Goal: Task Accomplishment & Management: Manage account settings

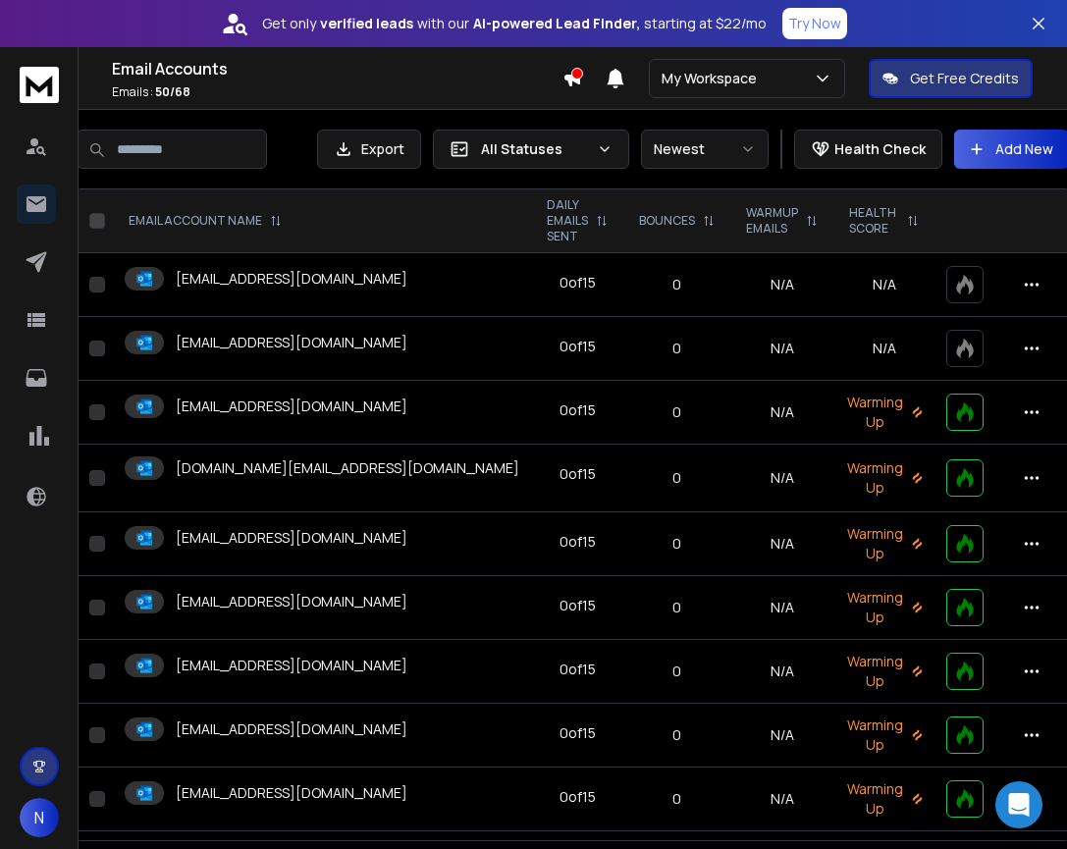
click at [1014, 156] on button "Add New" at bounding box center [1011, 149] width 115 height 39
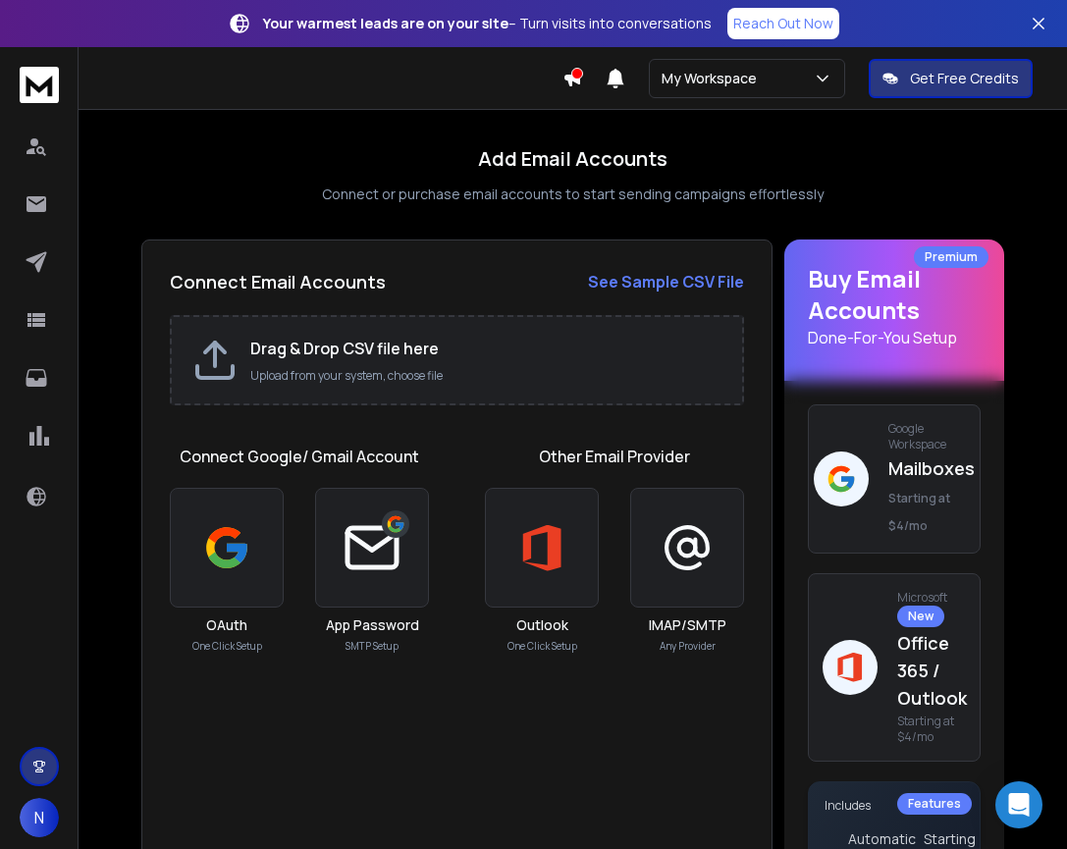
click at [526, 579] on div at bounding box center [542, 548] width 114 height 120
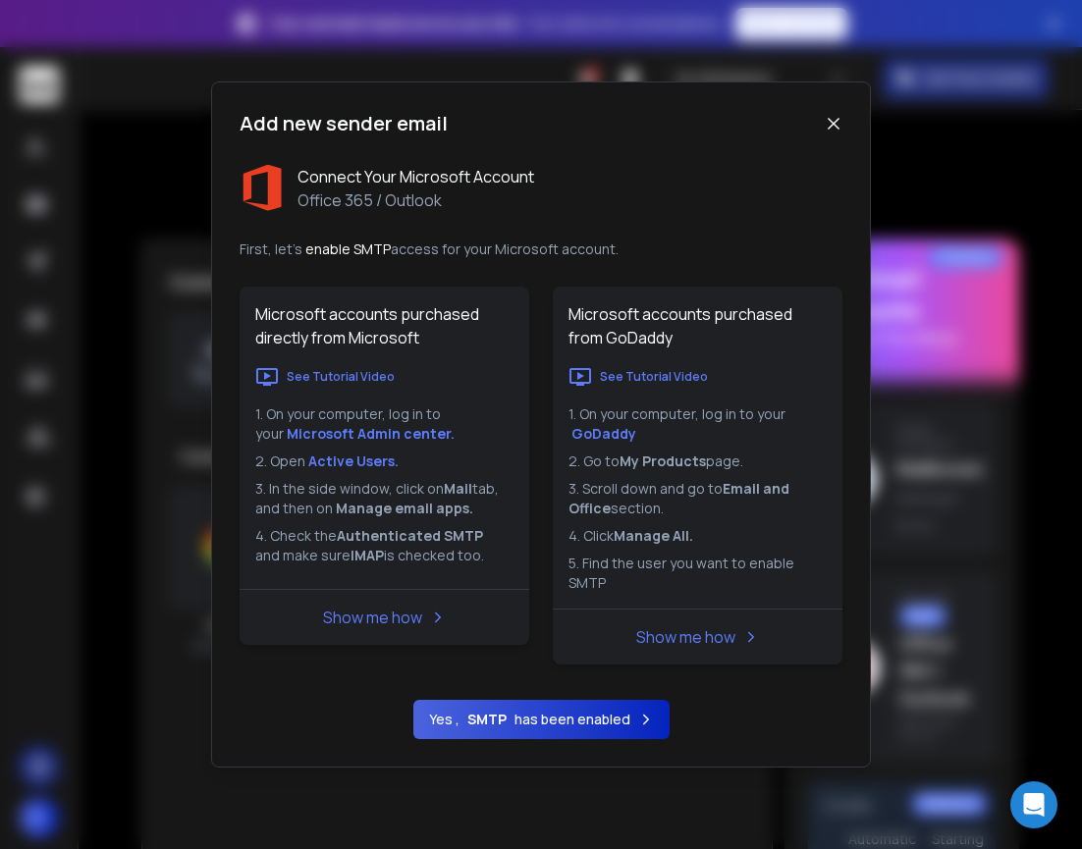
click at [566, 704] on button "Yes , SMTP has been enabled" at bounding box center [541, 719] width 256 height 39
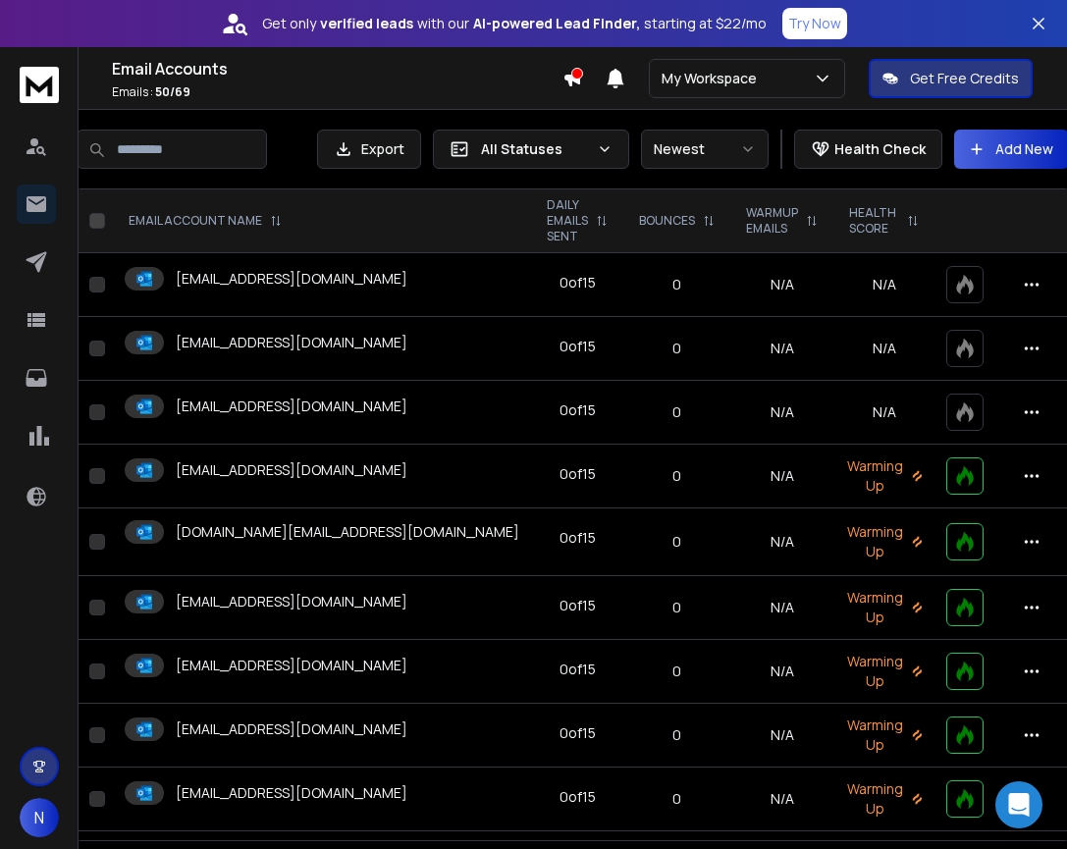
click at [975, 151] on button "Add New" at bounding box center [1011, 149] width 115 height 39
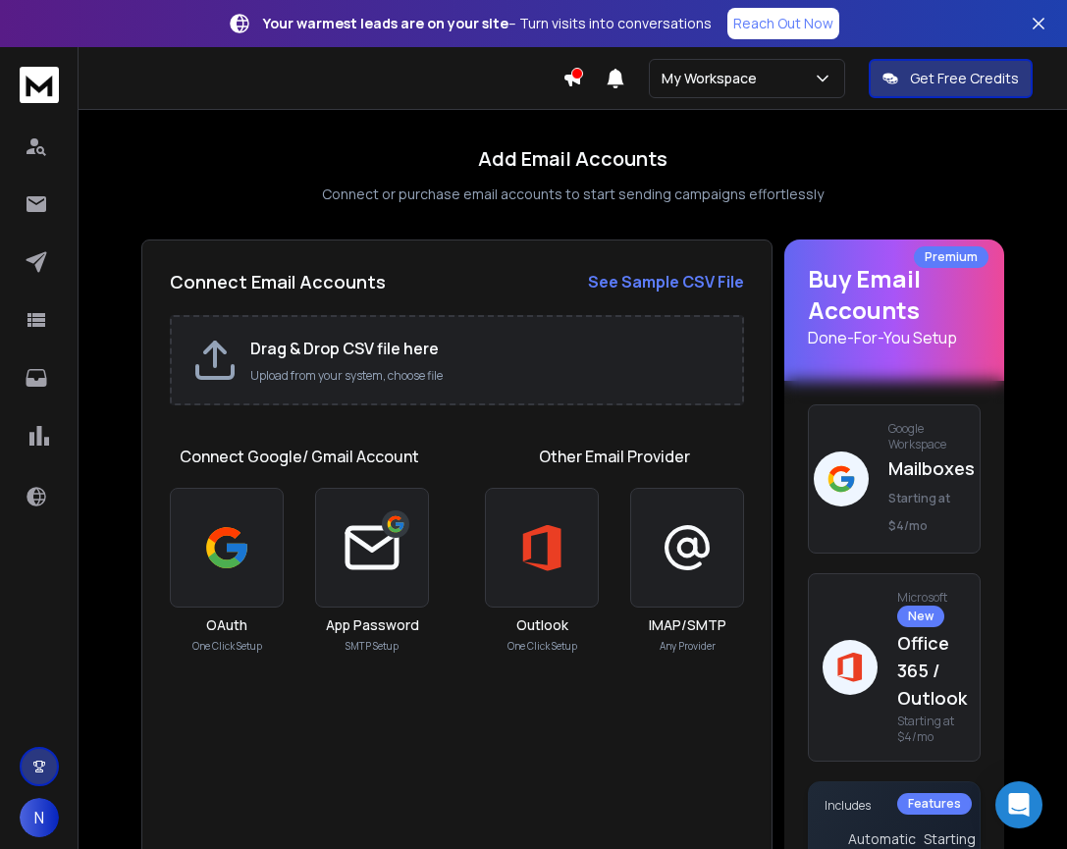
click at [509, 563] on div at bounding box center [542, 548] width 114 height 120
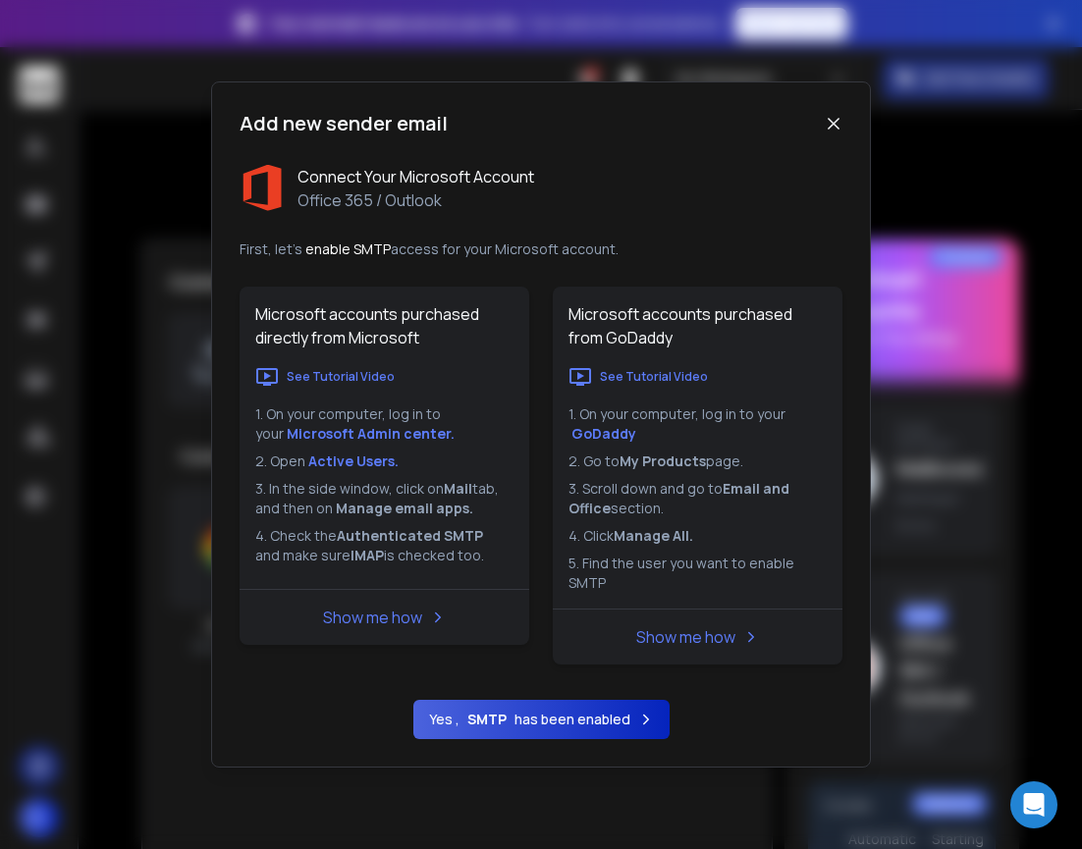
click at [566, 716] on button "Yes , SMTP has been enabled" at bounding box center [541, 719] width 256 height 39
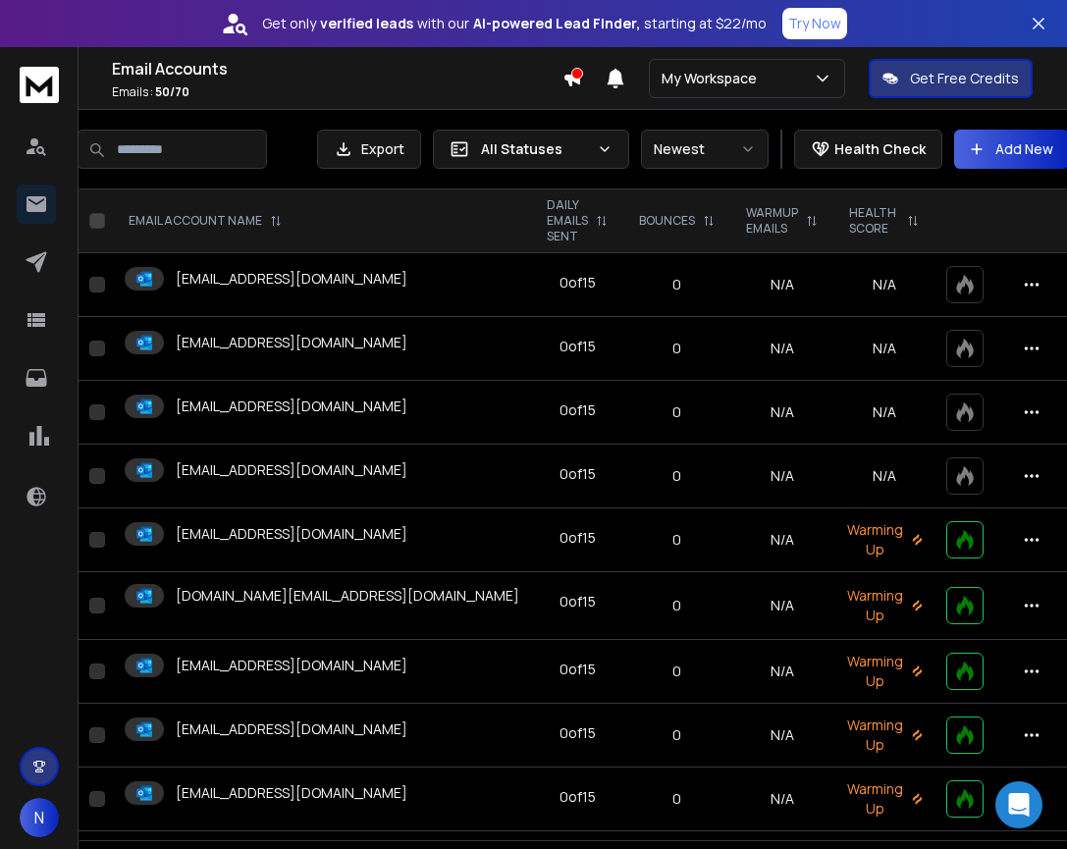
click at [968, 149] on button "Add New" at bounding box center [1011, 149] width 115 height 39
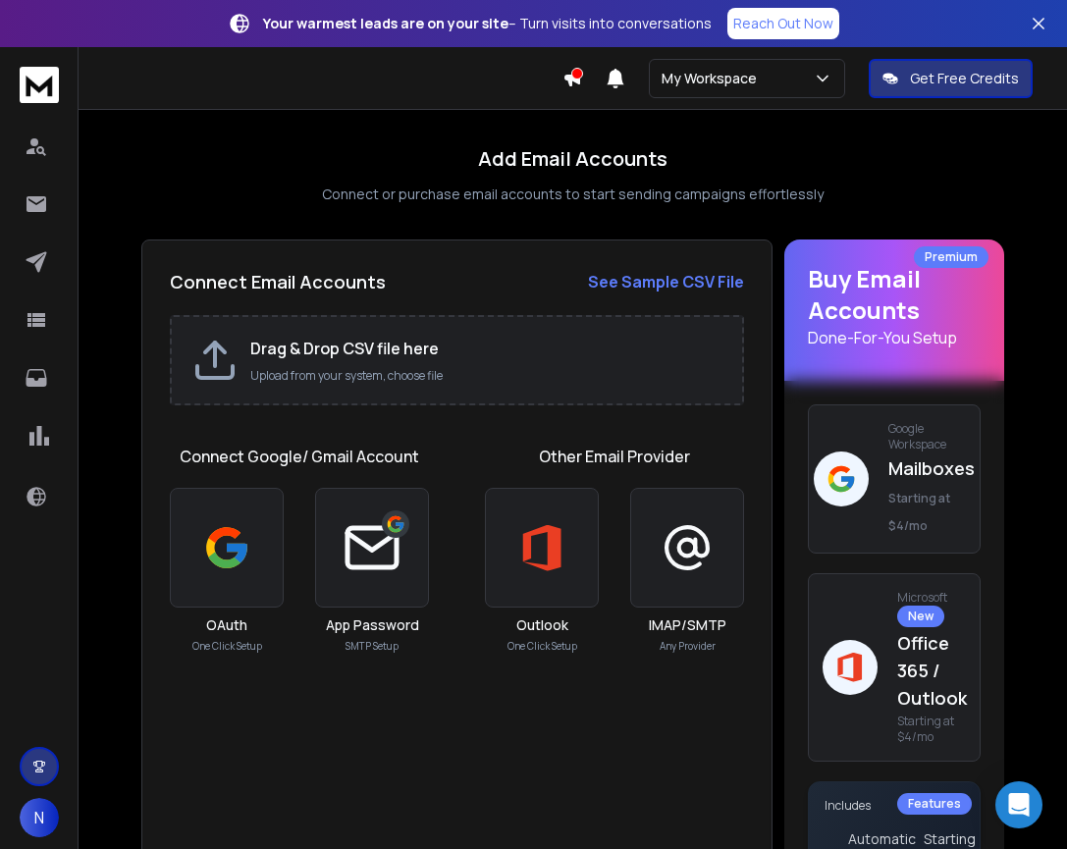
click at [552, 553] on icon at bounding box center [541, 547] width 38 height 46
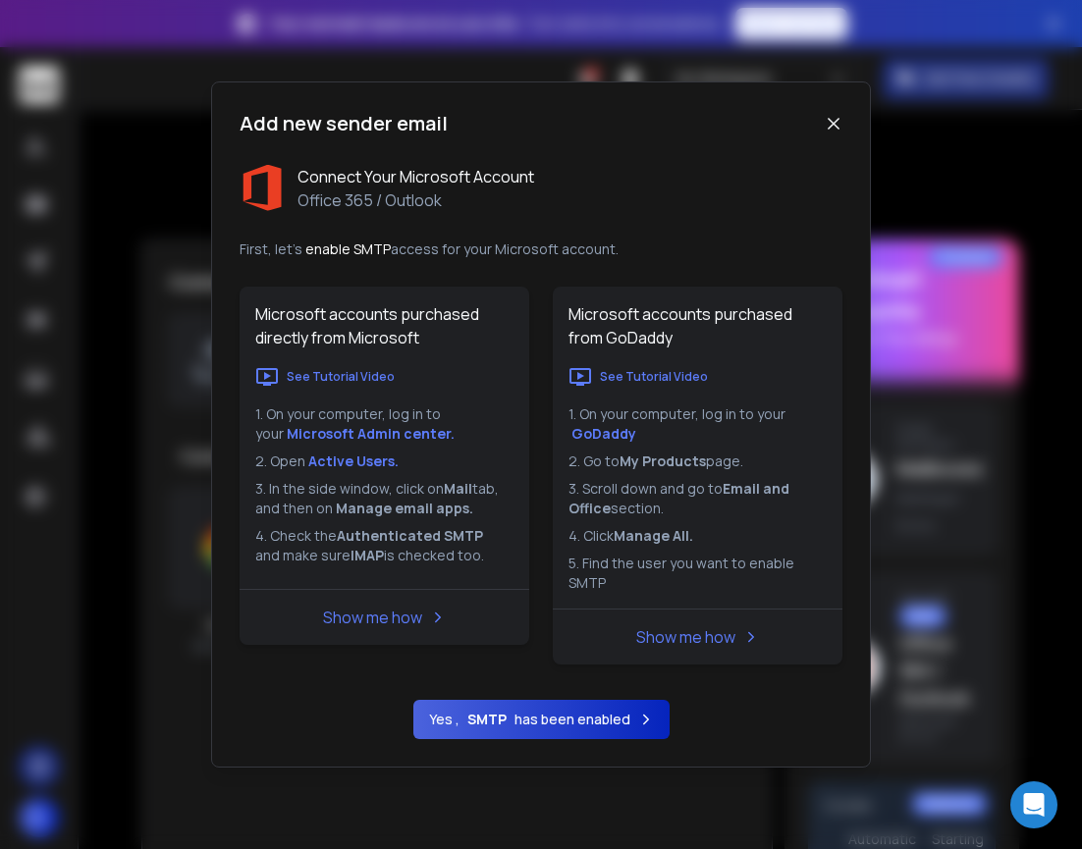
click at [505, 710] on b "SMTP" at bounding box center [486, 720] width 39 height 20
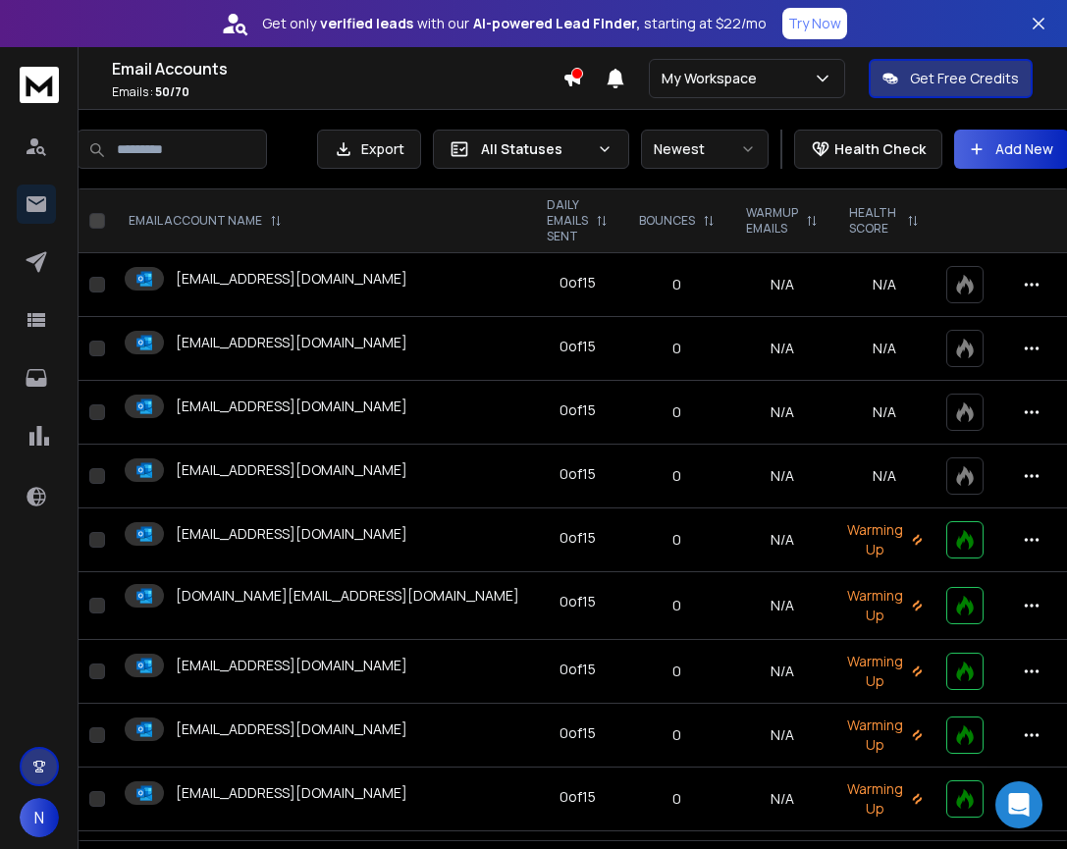
drag, startPoint x: 977, startPoint y: 140, endPoint x: 986, endPoint y: 144, distance: 10.6
click at [978, 140] on button "Add New" at bounding box center [1011, 149] width 115 height 39
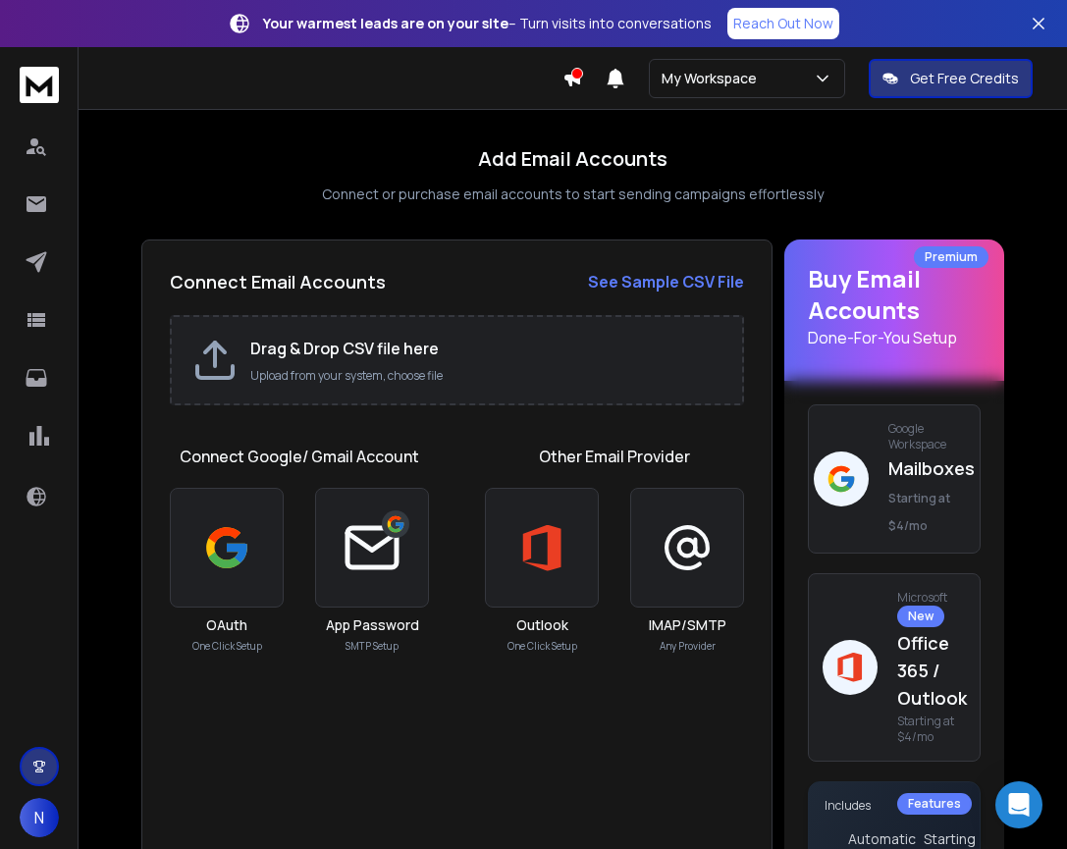
click at [541, 572] on div at bounding box center [541, 547] width 49 height 55
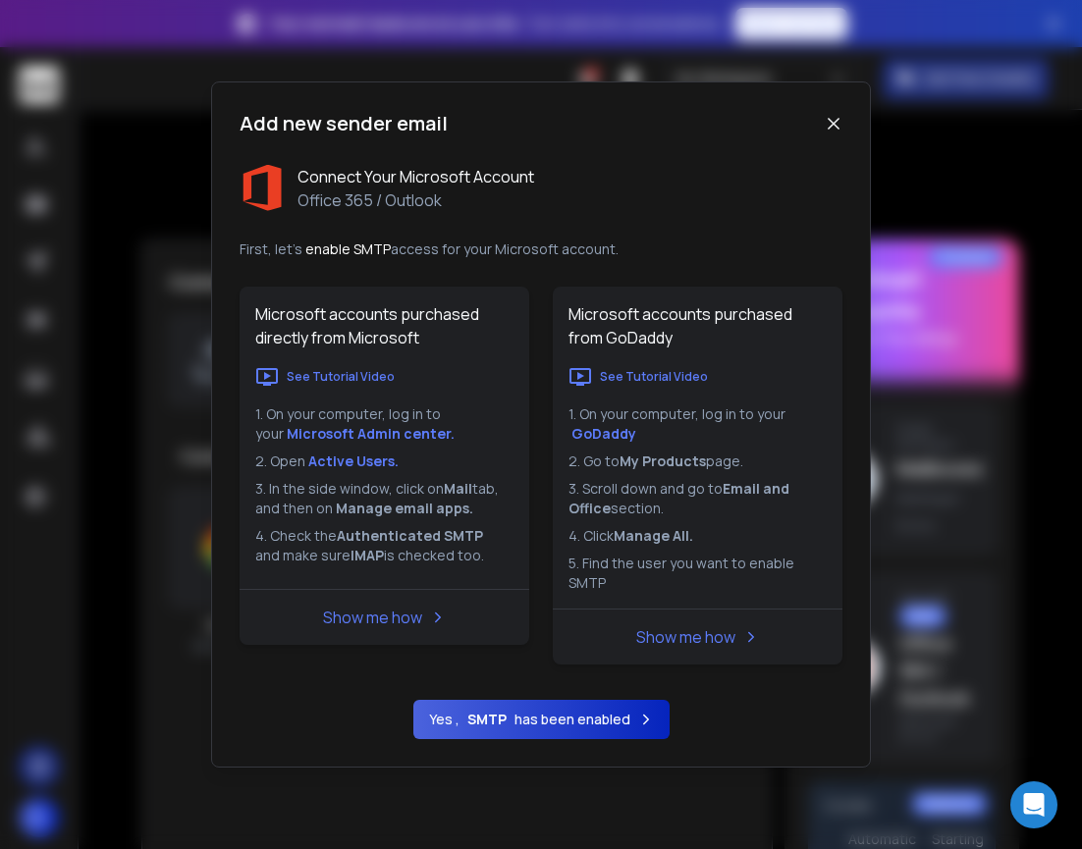
click at [599, 707] on button "Yes , SMTP has been enabled" at bounding box center [541, 719] width 256 height 39
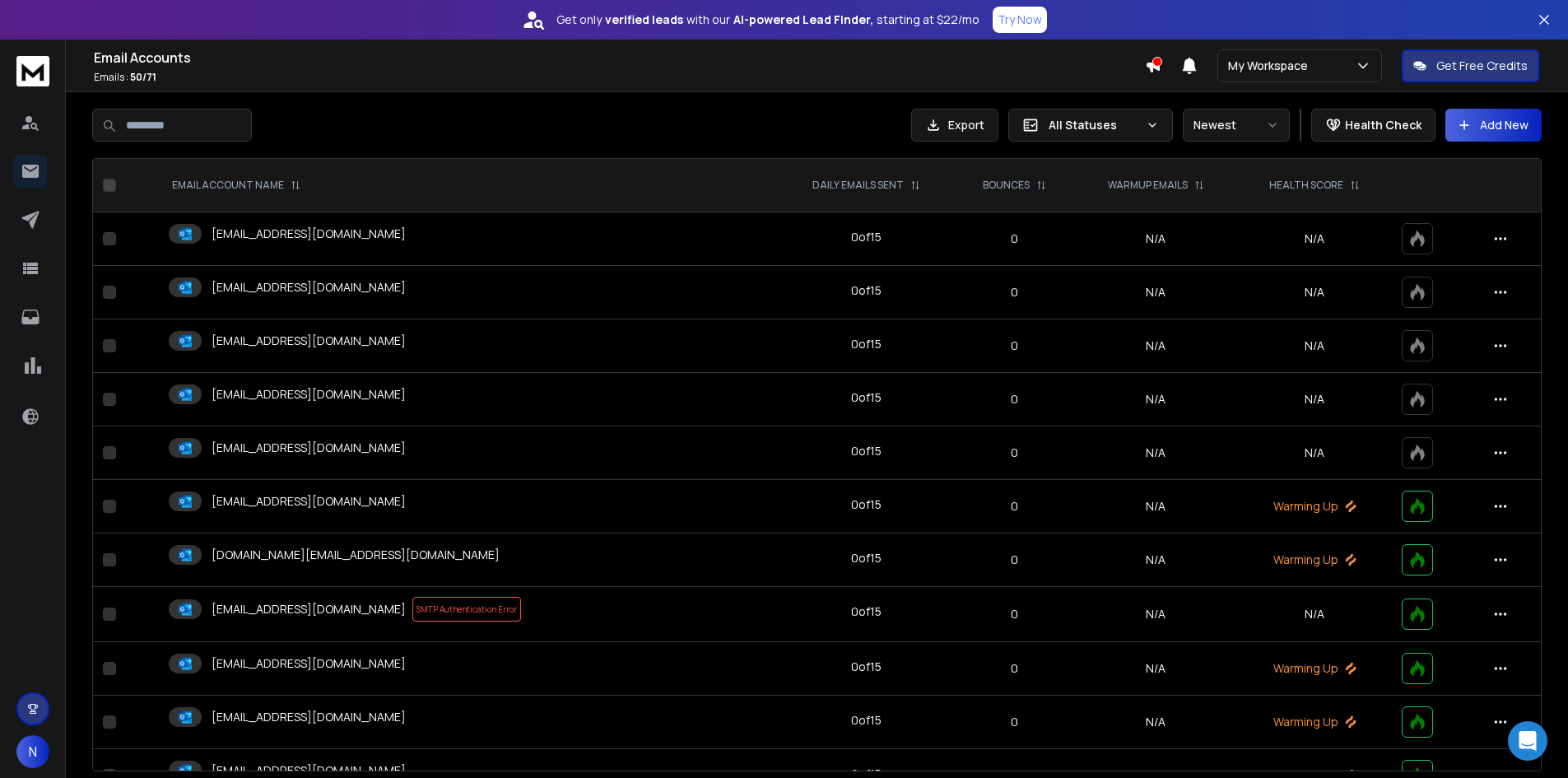
click at [504, 241] on div "[EMAIL_ADDRESS][DOMAIN_NAME]" at bounding box center [468, 234] width 599 height 20
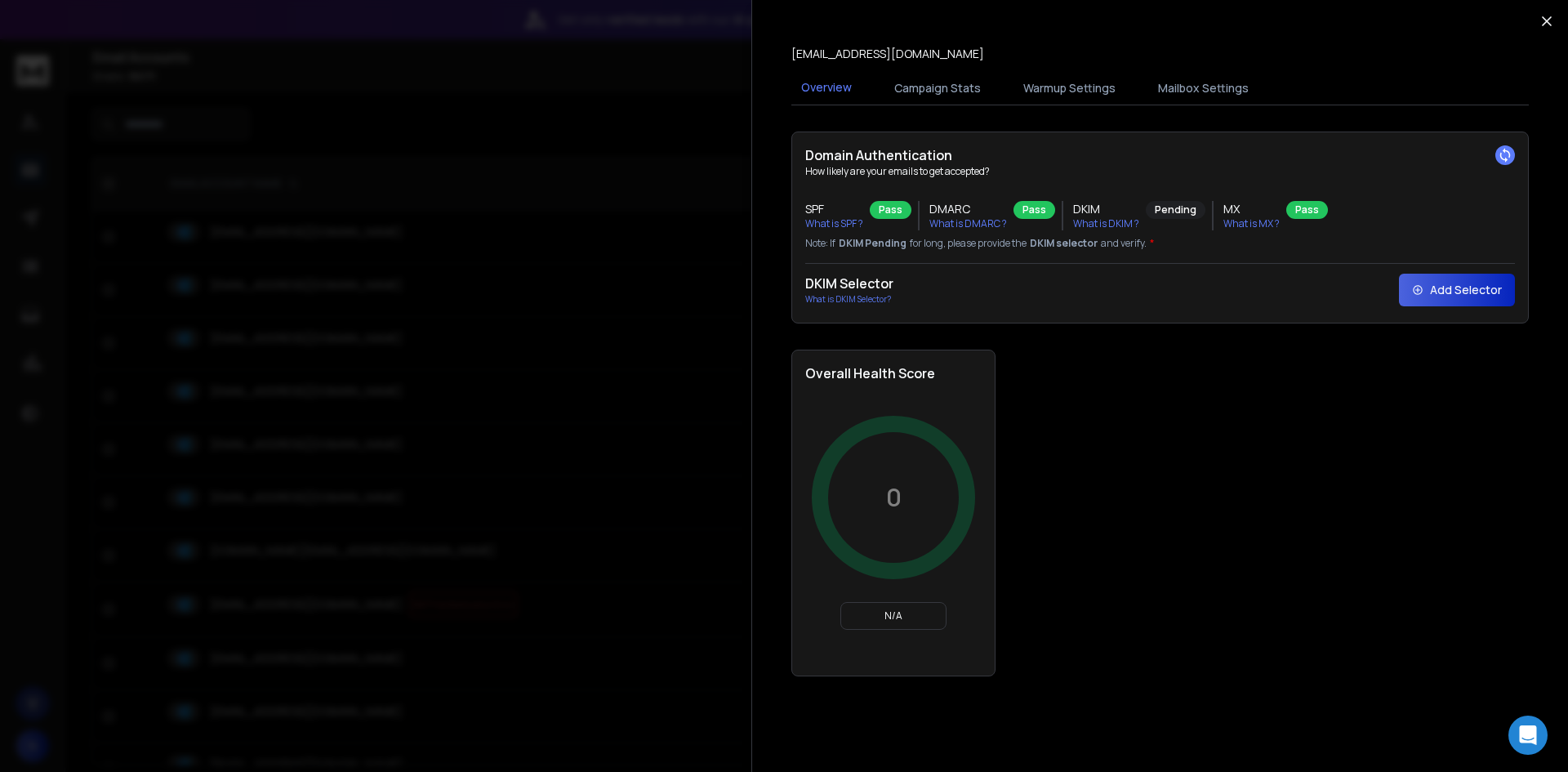
click at [900, 24] on icon "button" at bounding box center [1547, 22] width 17 height 17
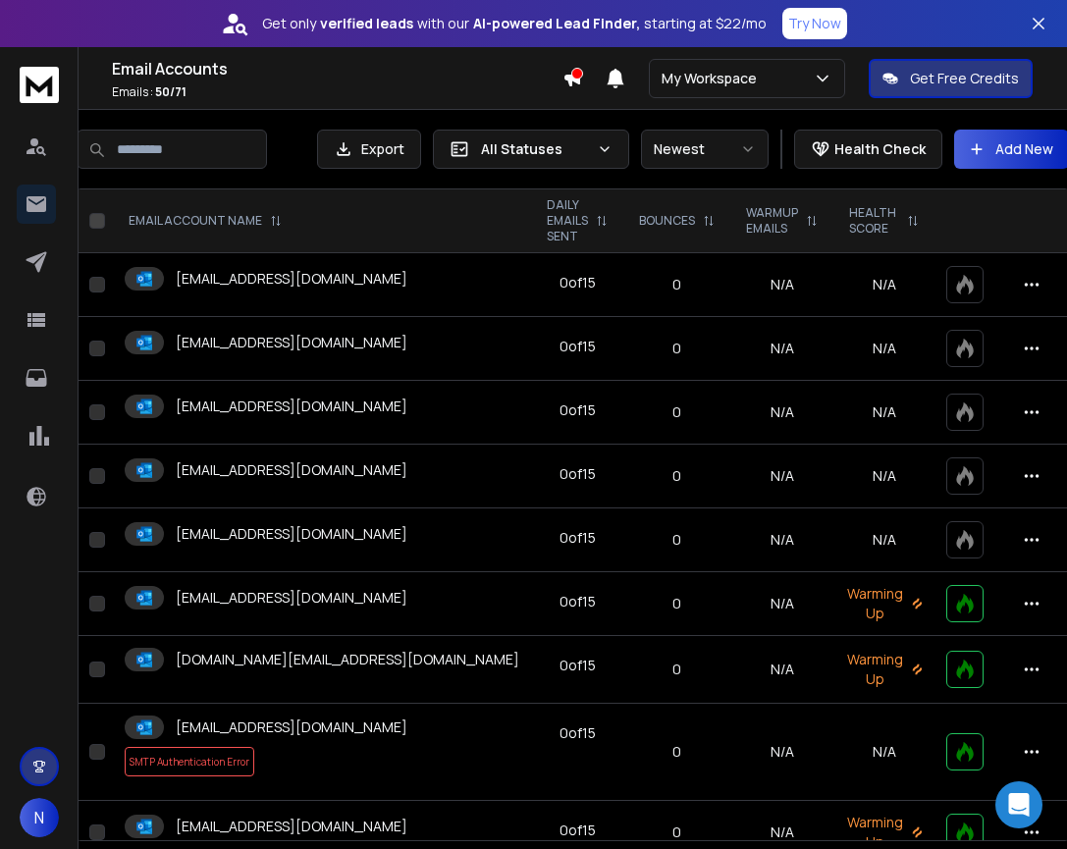
click at [979, 148] on button "Add New" at bounding box center [1011, 149] width 115 height 39
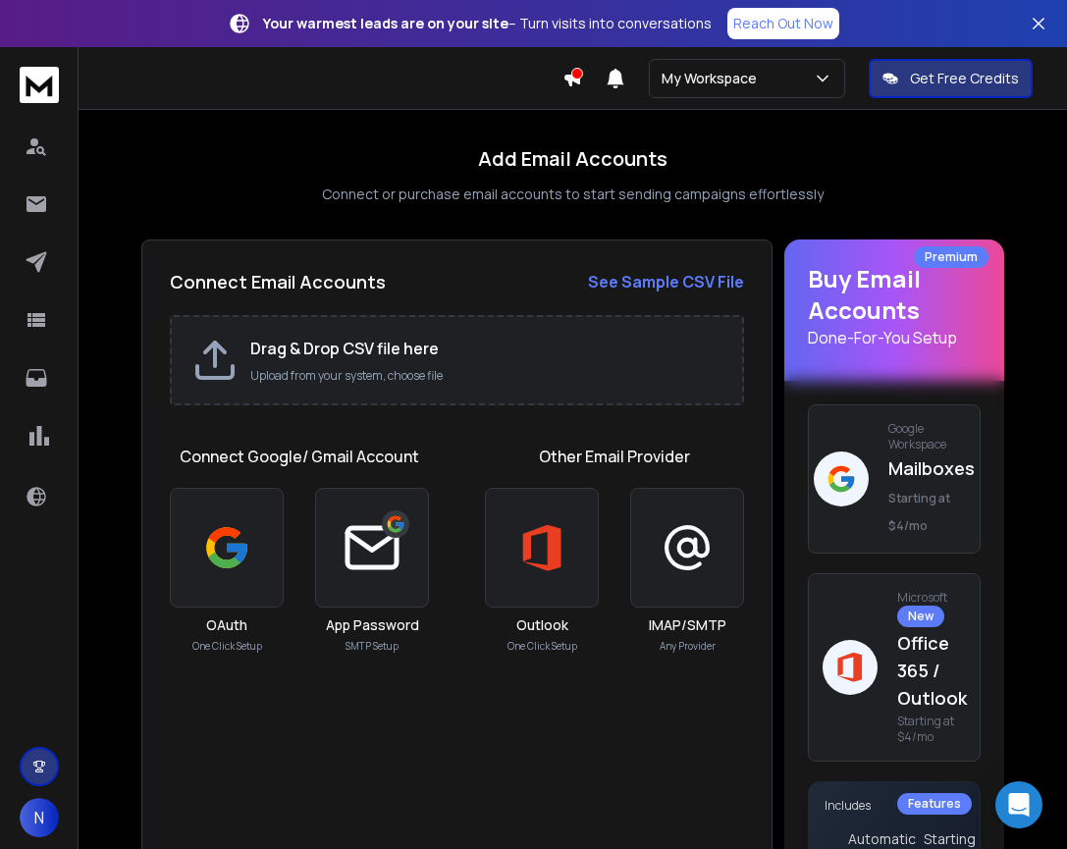
click at [574, 538] on div at bounding box center [542, 548] width 114 height 120
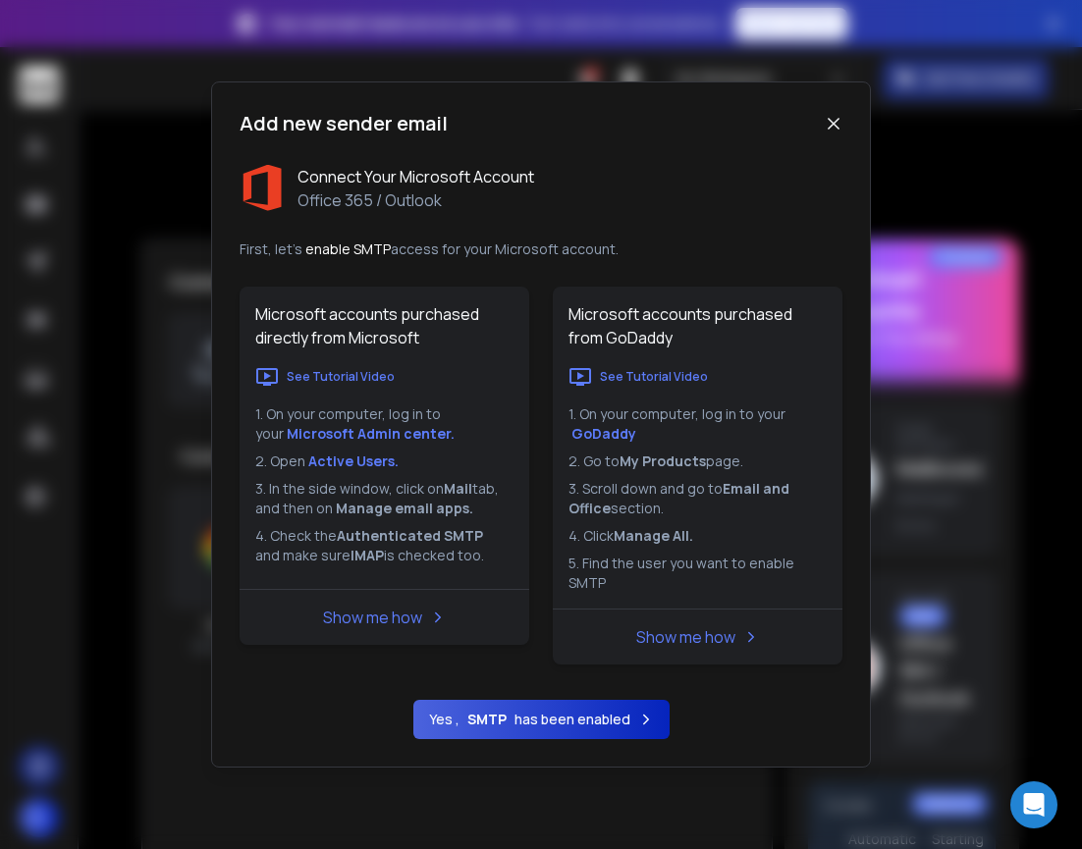
click at [533, 701] on button "Yes , SMTP has been enabled" at bounding box center [541, 719] width 256 height 39
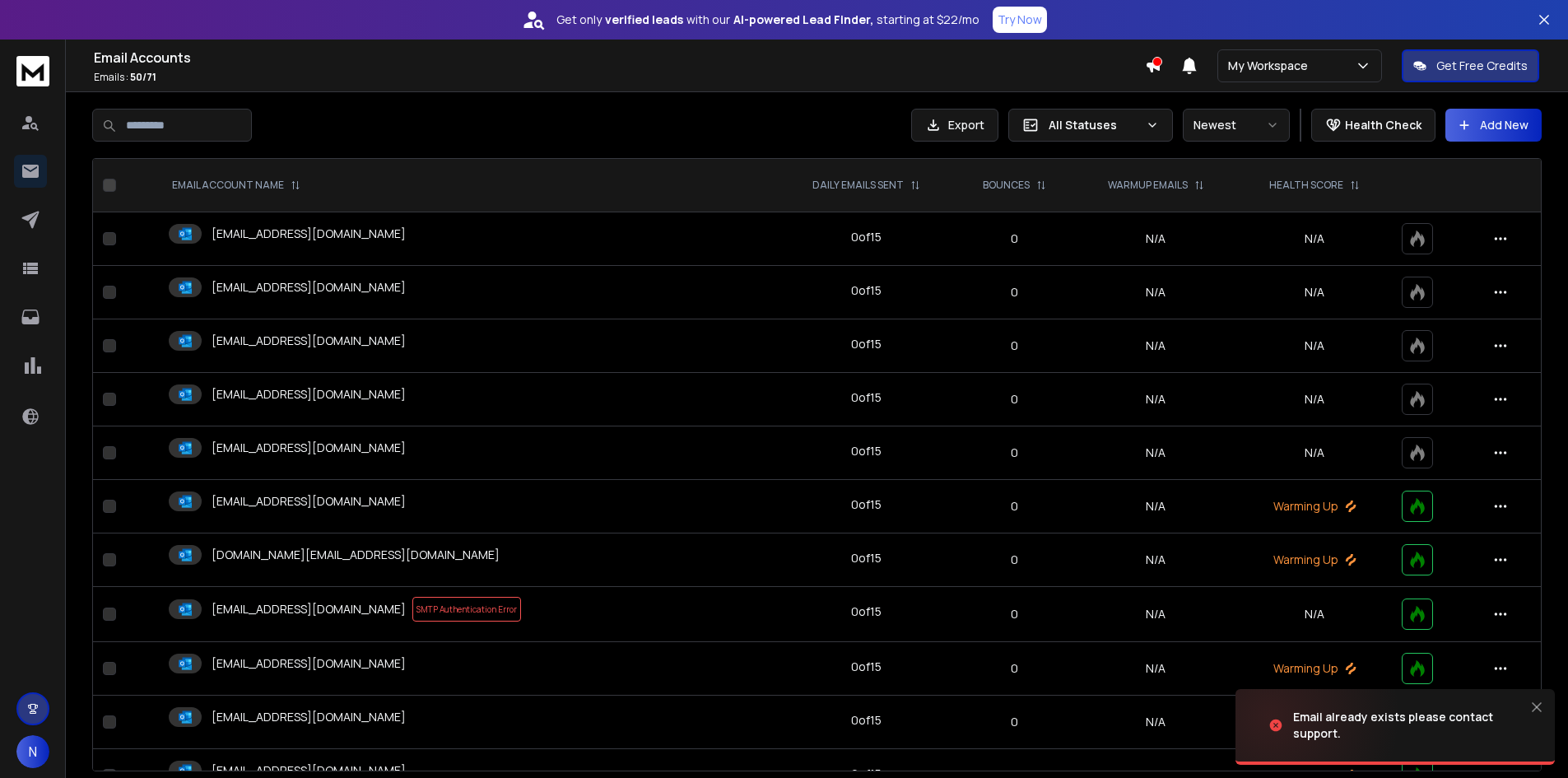
drag, startPoint x: 1461, startPoint y: 744, endPoint x: 1248, endPoint y: 729, distance: 213.5
click at [1254, 730] on div "Email already exists please contact support." at bounding box center [1401, 725] width 306 height 72
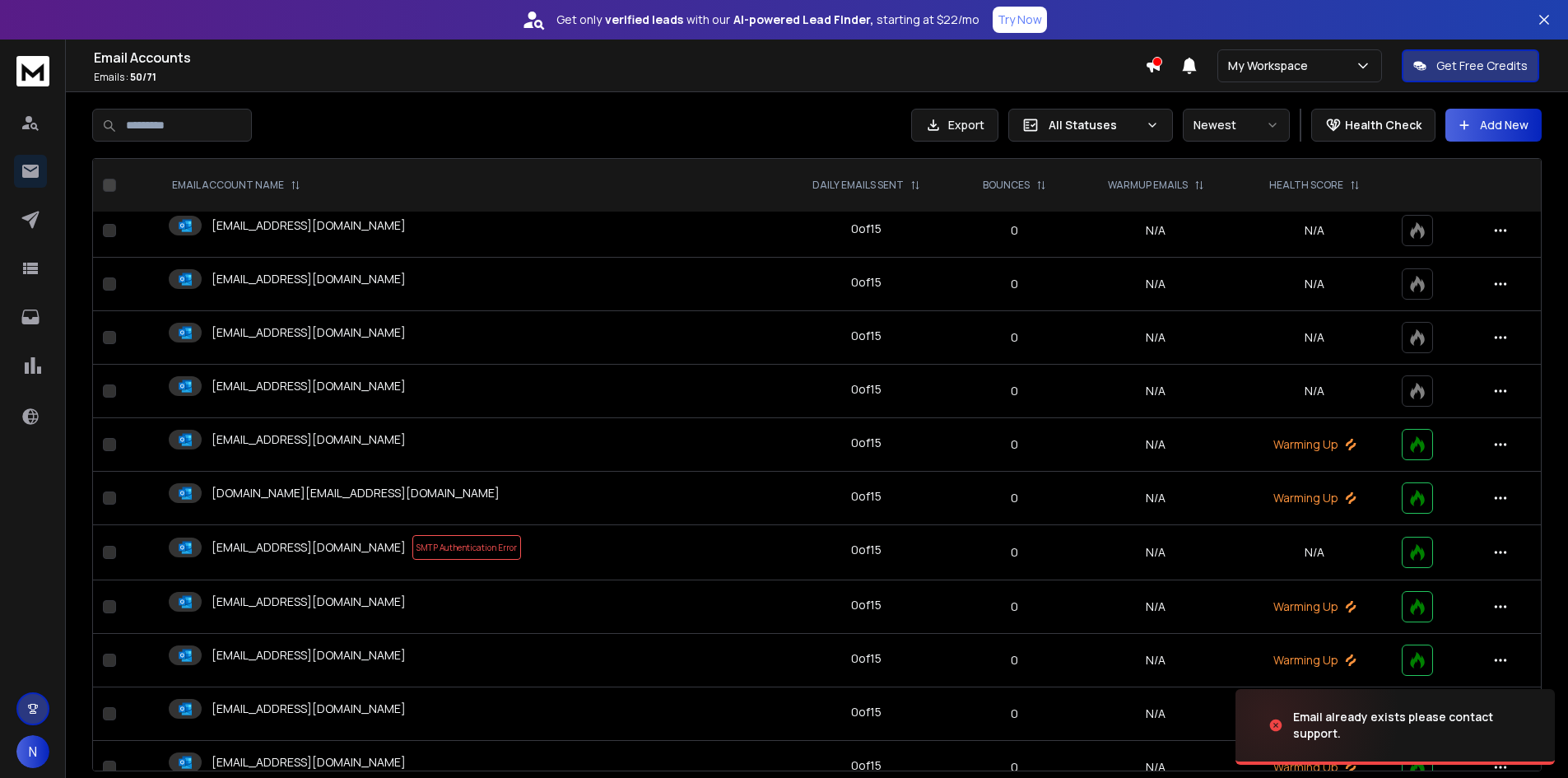
scroll to position [494, 0]
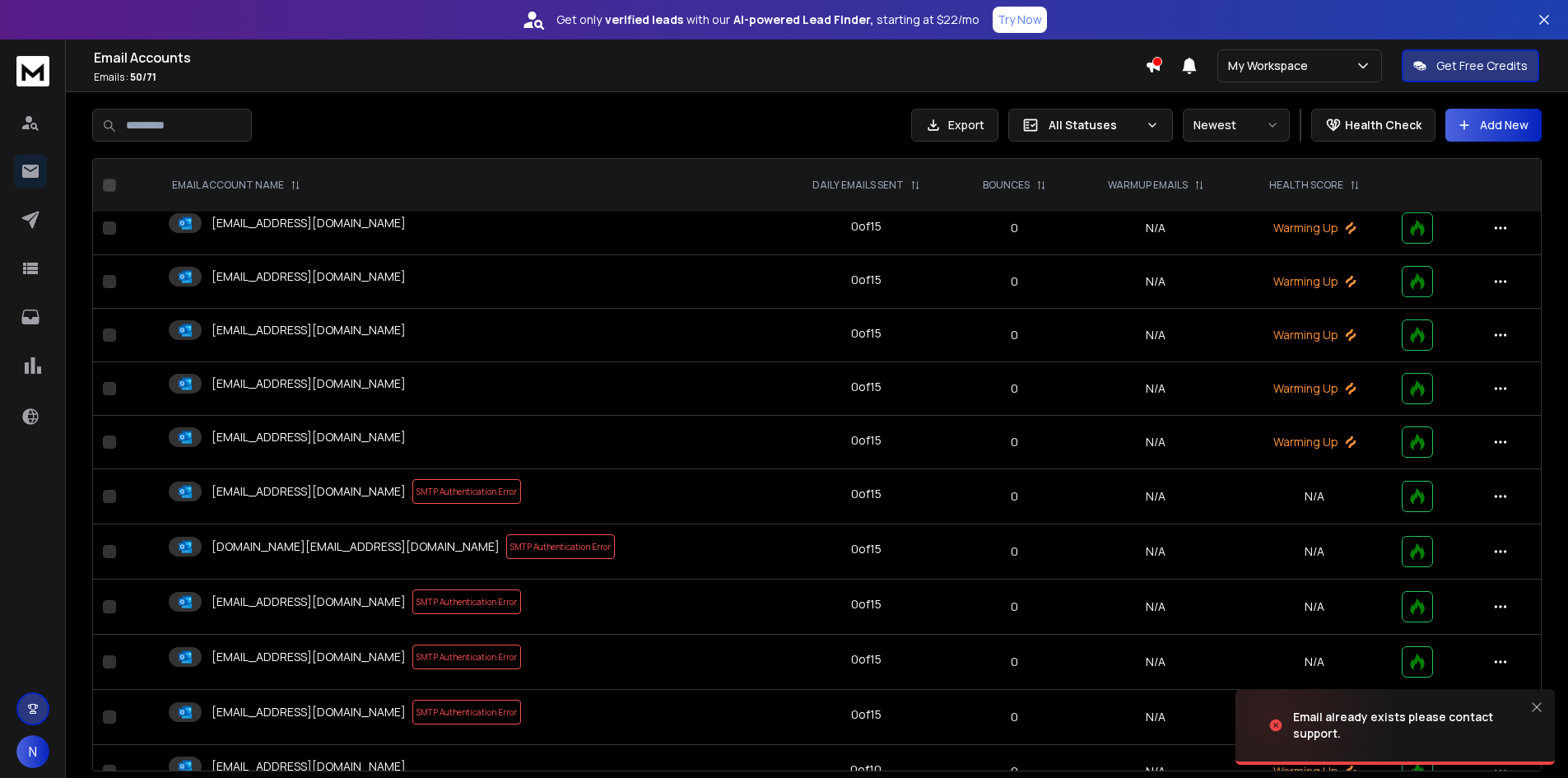
click at [1531, 723] on div "Email already exists please contact support." at bounding box center [1401, 725] width 306 height 72
click at [1539, 723] on div "Email already exists please contact support." at bounding box center [1401, 725] width 306 height 72
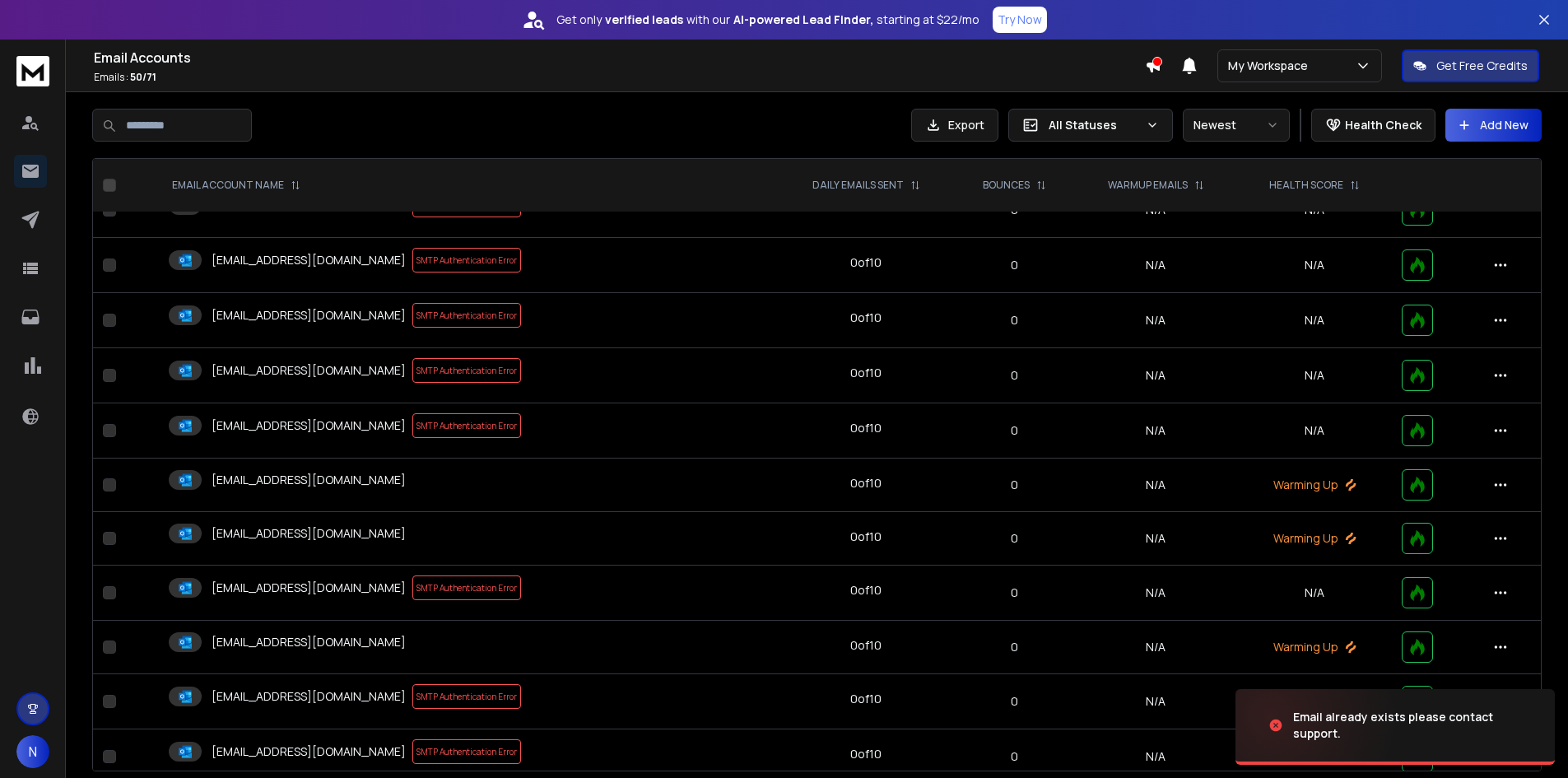
scroll to position [2140, 0]
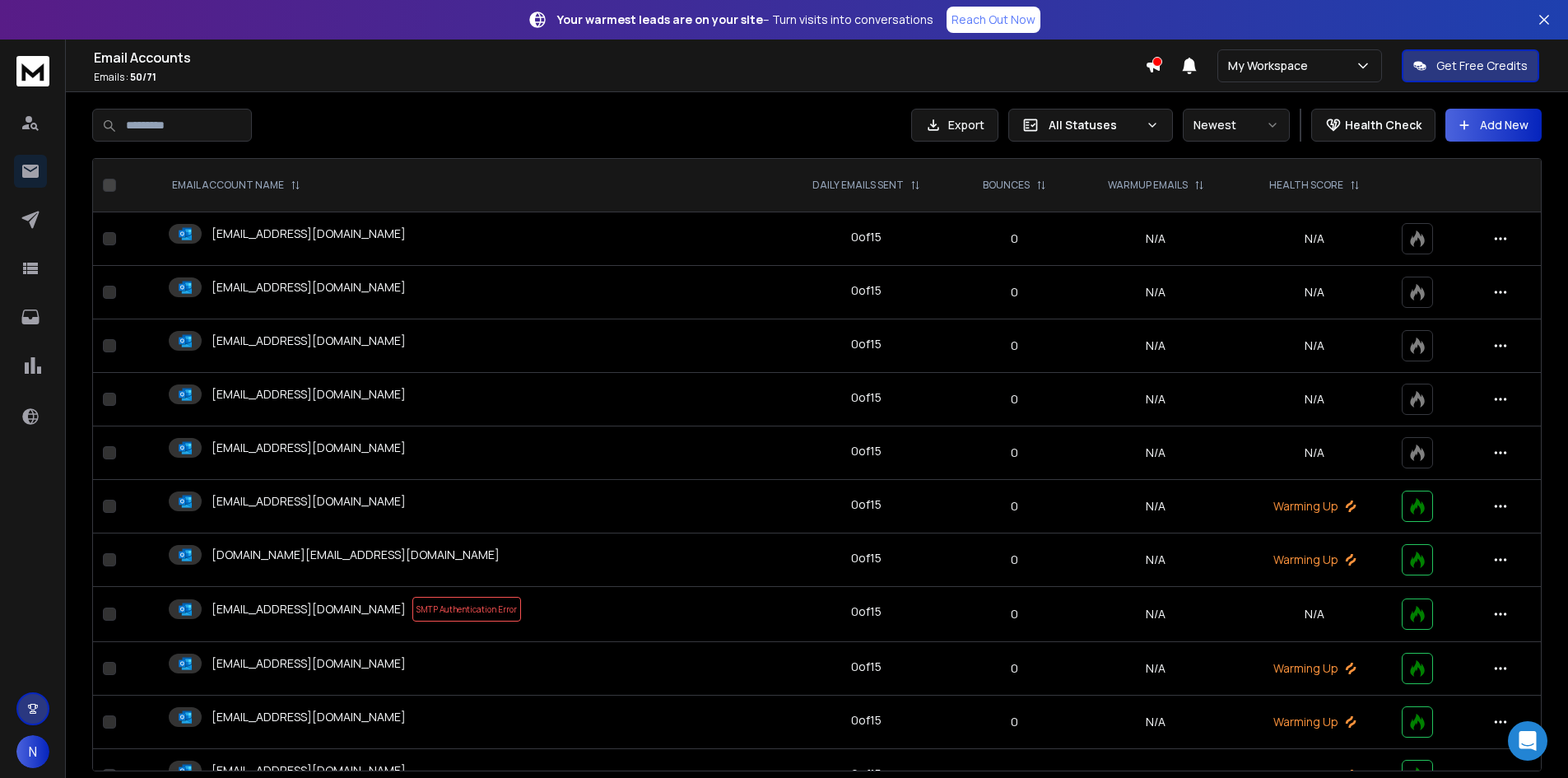
click at [491, 608] on span "SMTP Authentication Error" at bounding box center [467, 609] width 109 height 24
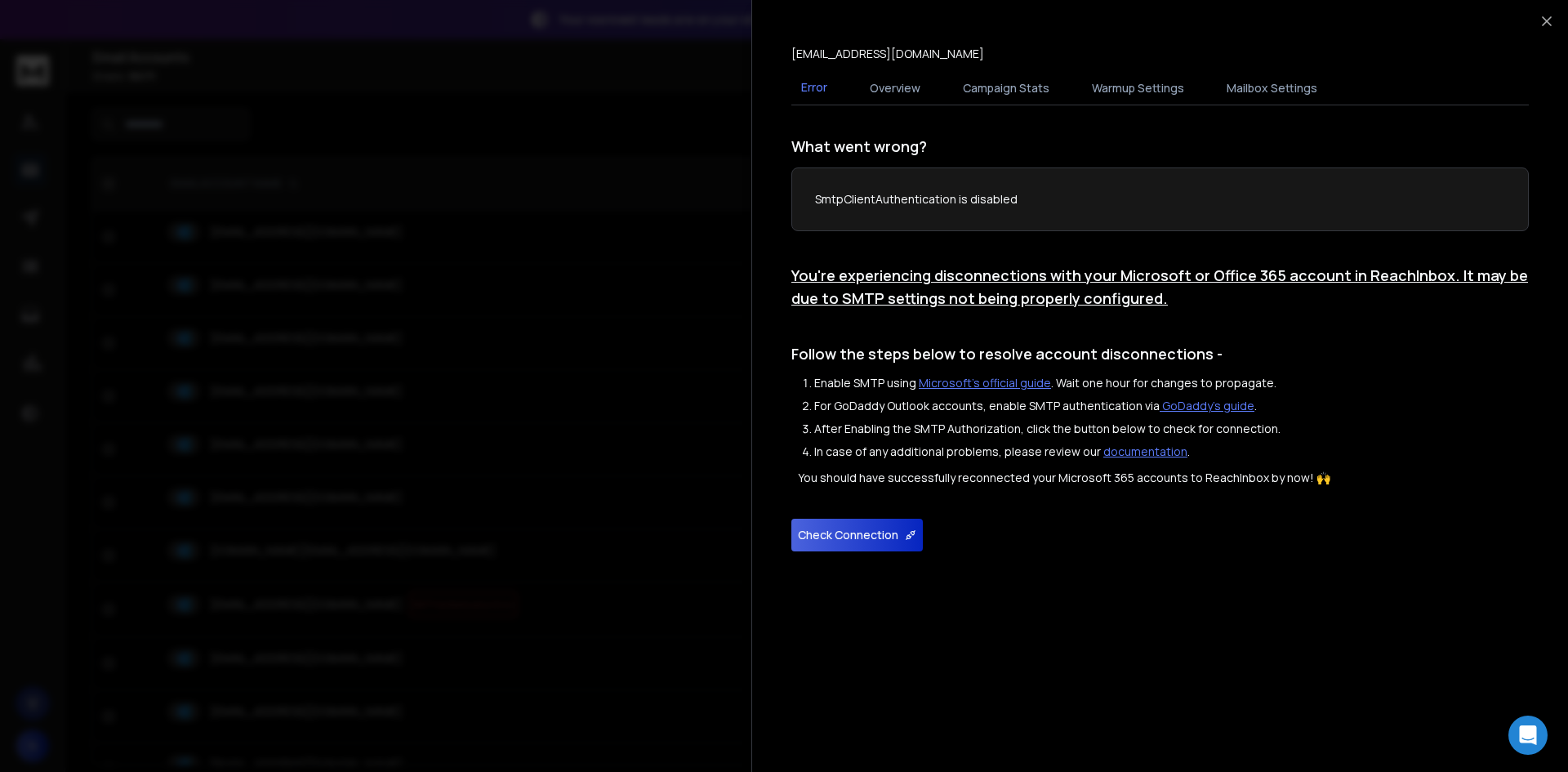
click at [1530, 23] on div "[EMAIL_ADDRESS][DOMAIN_NAME] Error Overview Campaign Stats Warmup Settings Mail…" at bounding box center [1160, 299] width 777 height 557
click at [1539, 22] on icon "button" at bounding box center [1547, 22] width 17 height 17
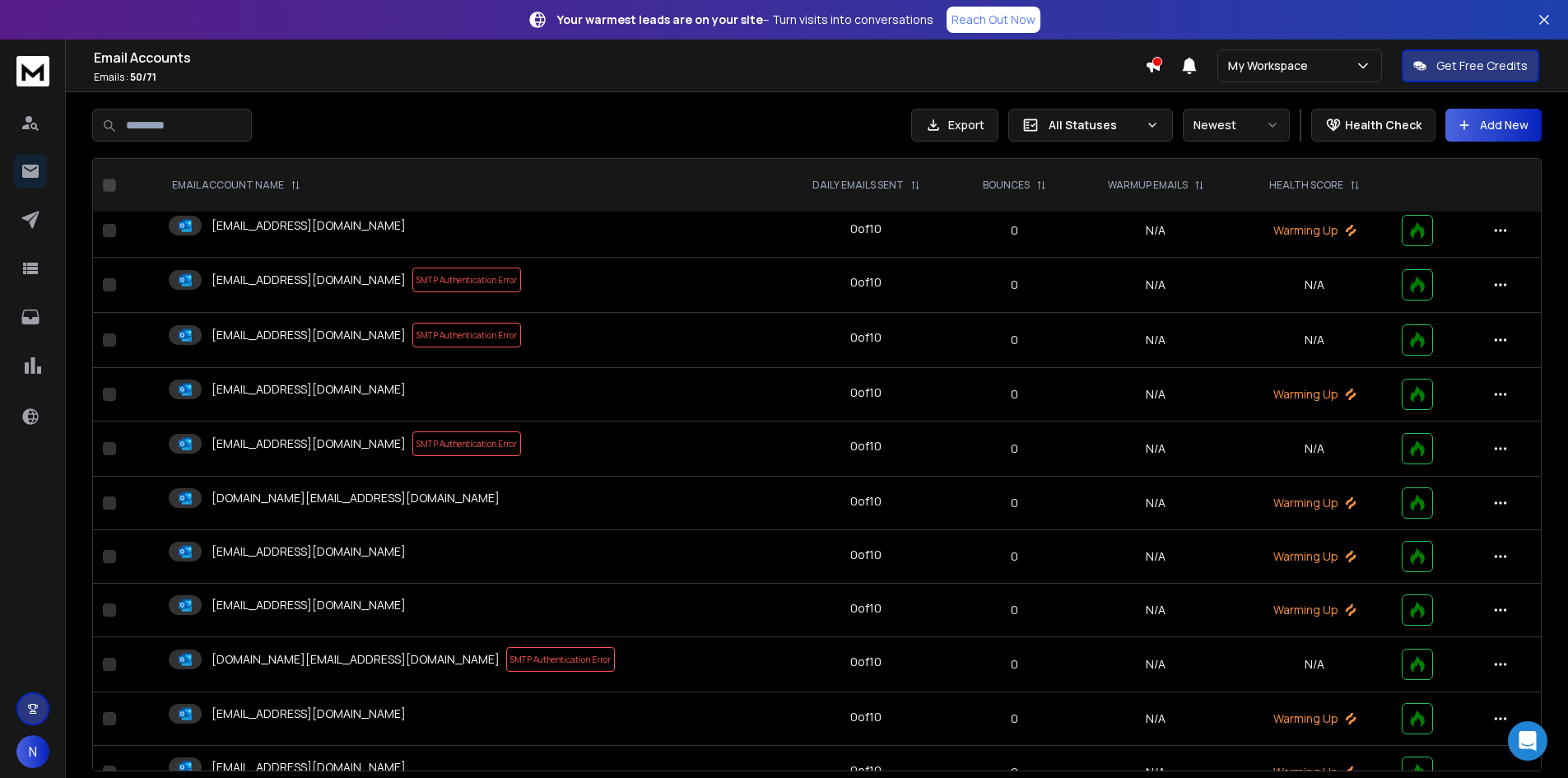
scroll to position [1481, 0]
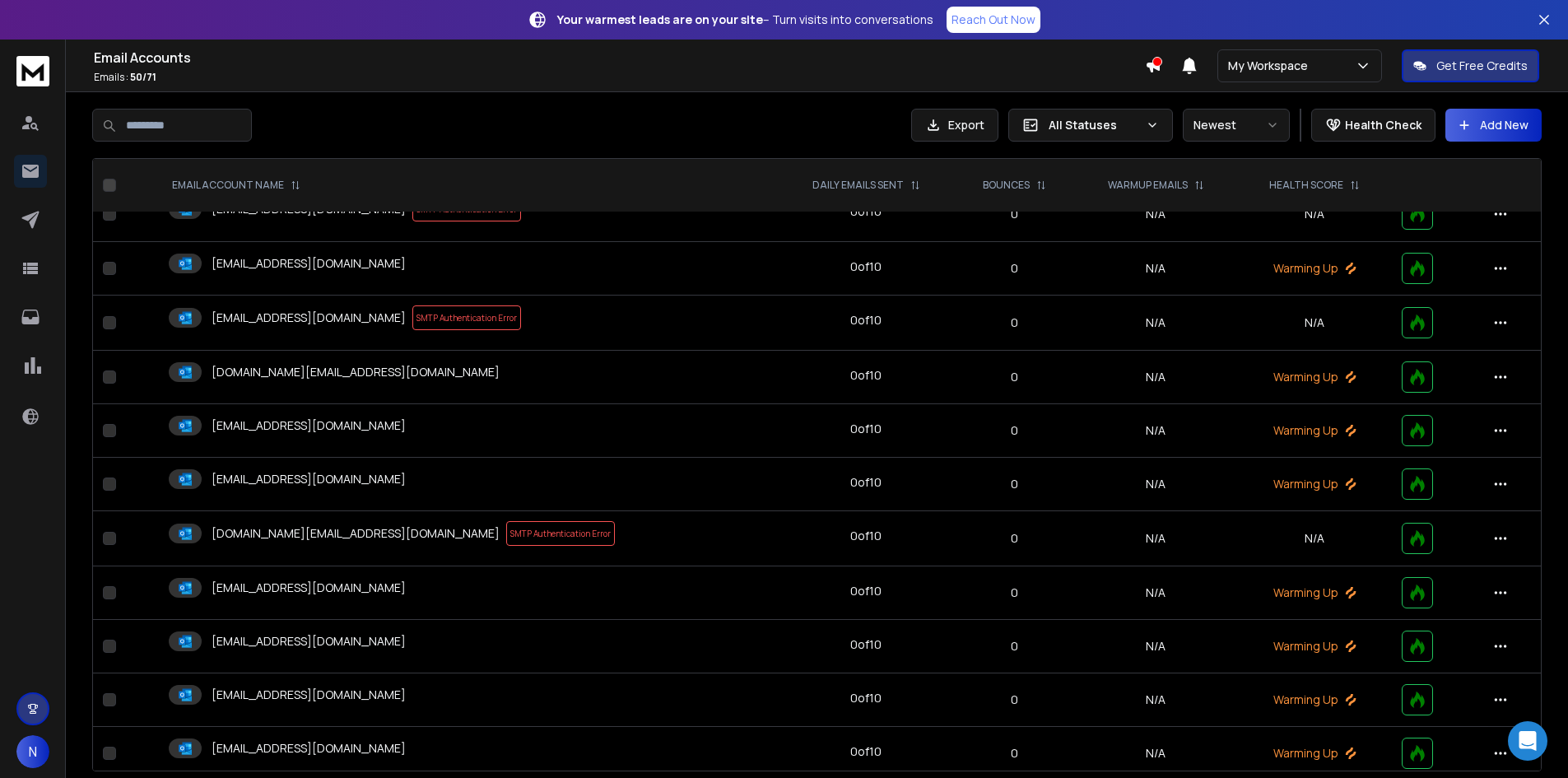
click at [506, 534] on span "SMTP Authentication Error" at bounding box center [561, 532] width 109 height 24
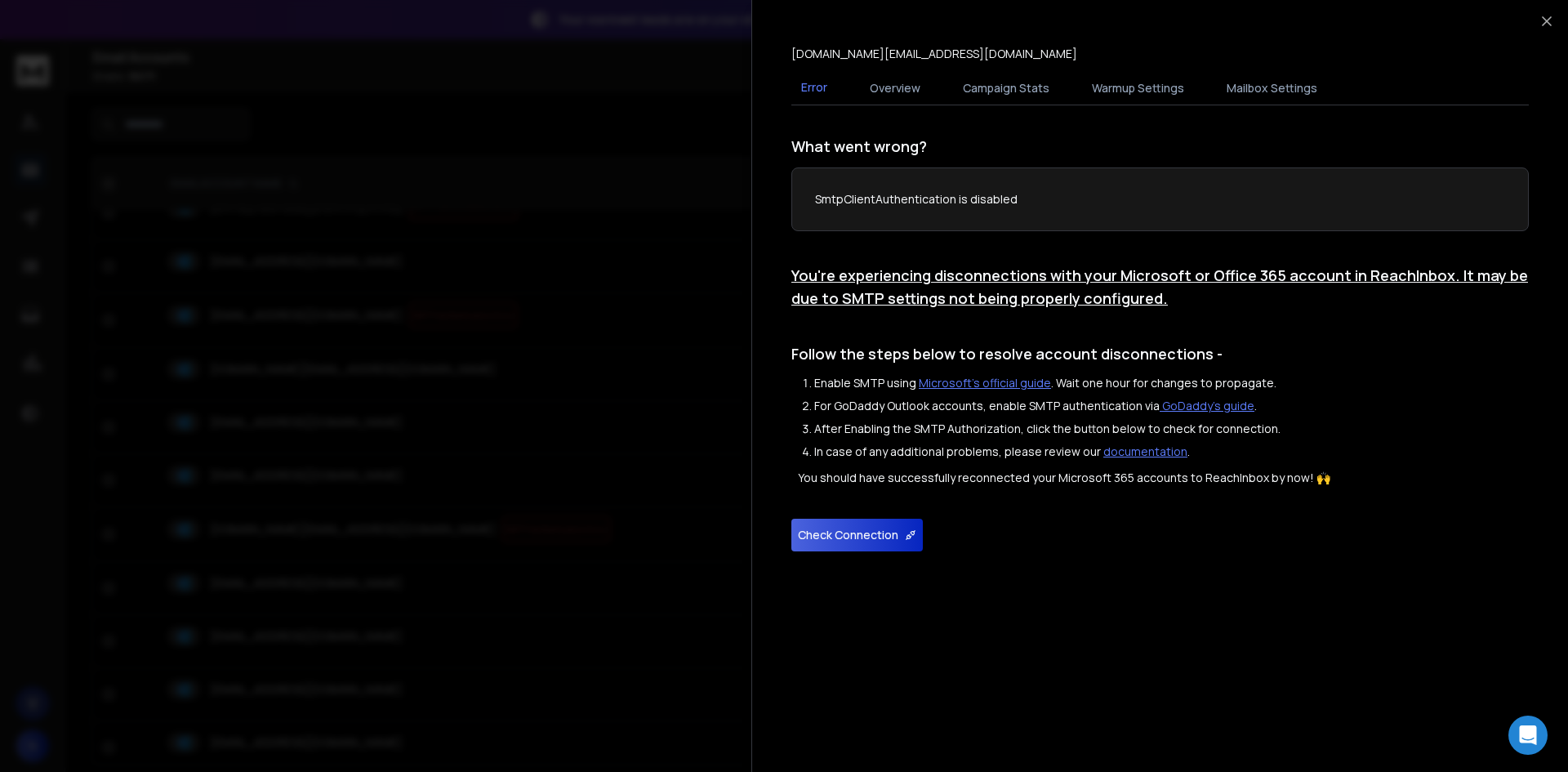
click at [883, 542] on button "Check Connection" at bounding box center [857, 534] width 131 height 32
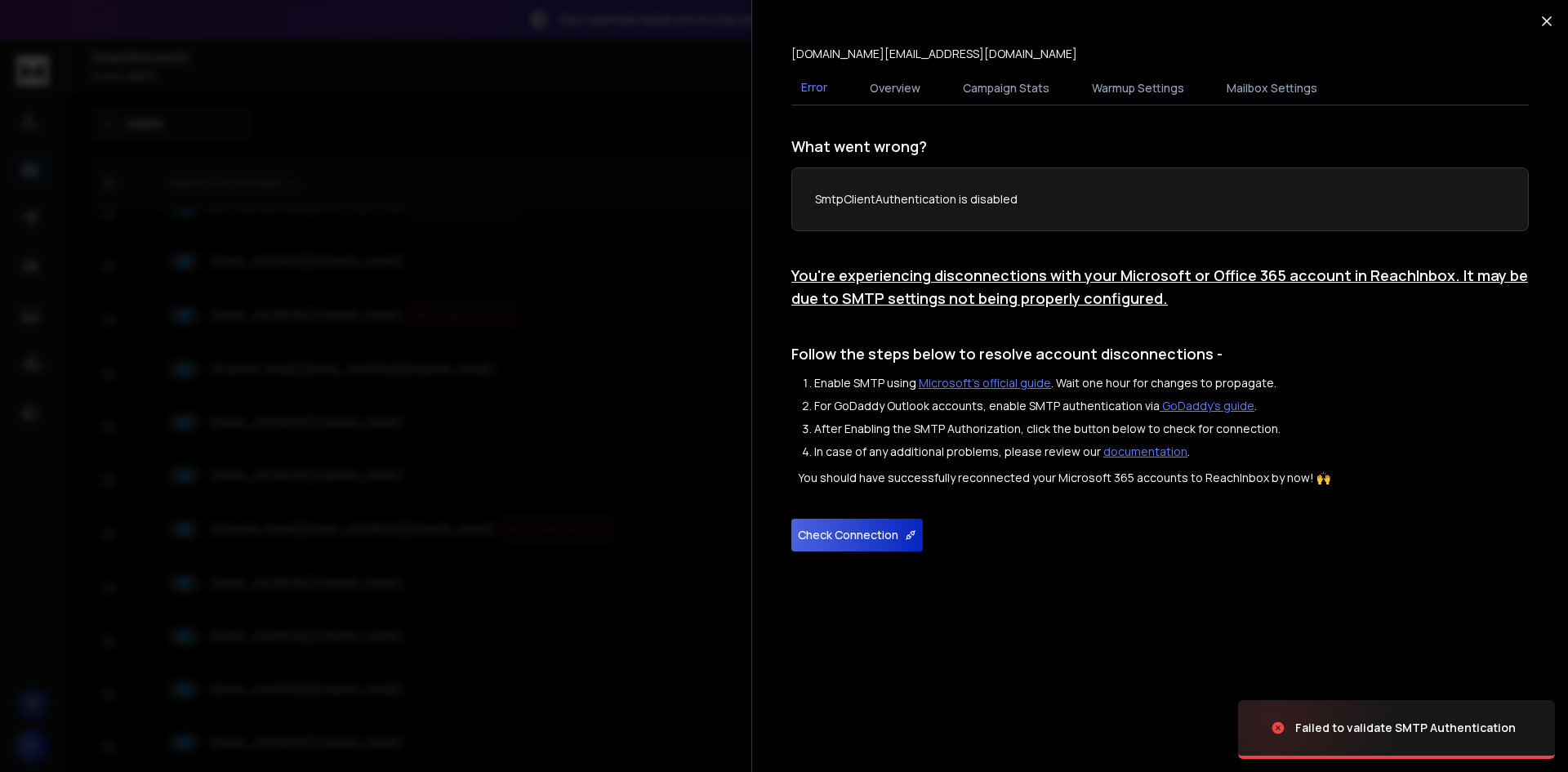
click at [1541, 18] on icon "button" at bounding box center [1547, 22] width 17 height 17
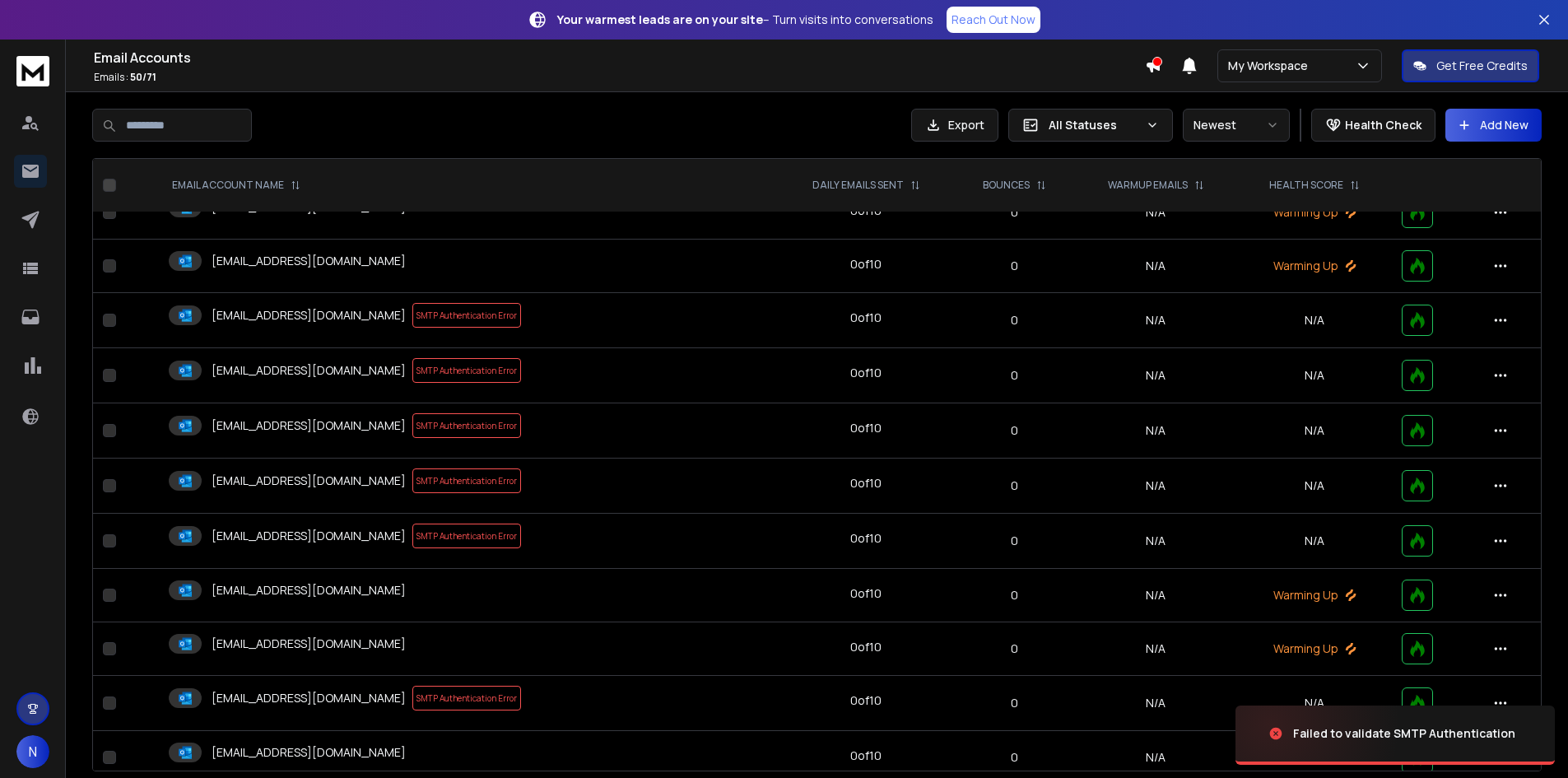
scroll to position [1975, 0]
